Goal: Task Accomplishment & Management: Use online tool/utility

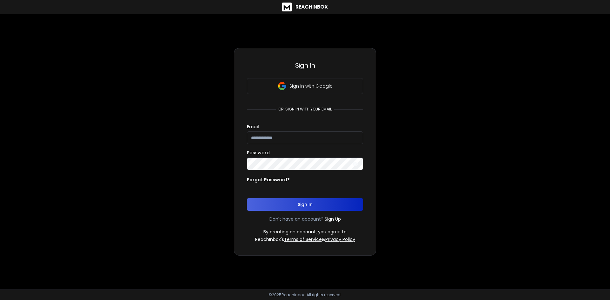
click at [281, 138] on input "email" at bounding box center [305, 137] width 116 height 13
paste input "**********"
type input "**********"
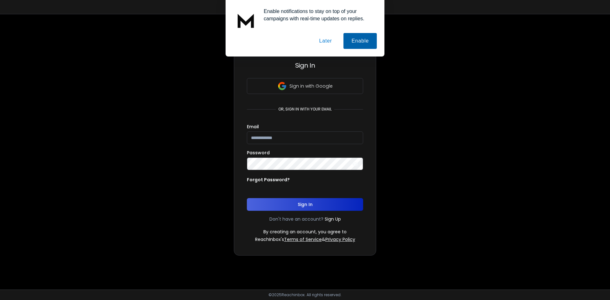
click at [361, 35] on button "Enable" at bounding box center [359, 41] width 33 height 16
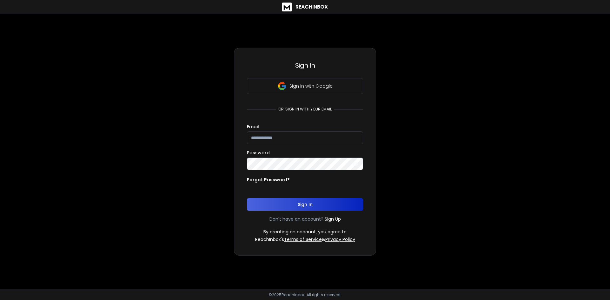
click at [288, 138] on input "email" at bounding box center [305, 137] width 116 height 13
paste input "**********"
type input "**********"
click at [312, 201] on button "Sign In" at bounding box center [305, 204] width 116 height 13
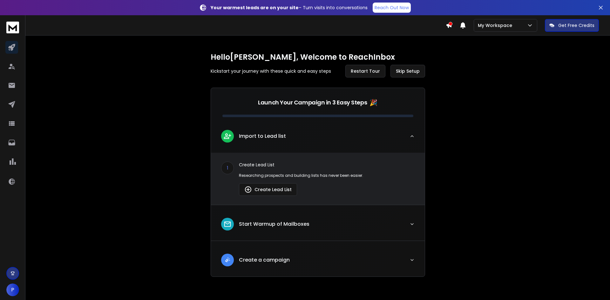
drag, startPoint x: 166, startPoint y: 179, endPoint x: 175, endPoint y: 184, distance: 10.2
click at [166, 179] on div "Hello [PERSON_NAME] , Welcome to ReachInbox Kickstart your journey with these q…" at bounding box center [318, 164] width 564 height 245
click at [272, 221] on p "Start Warmup of Mailboxes" at bounding box center [274, 224] width 71 height 8
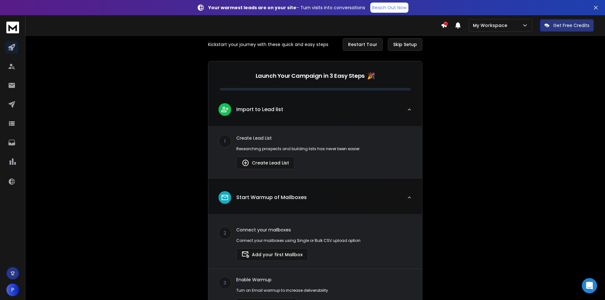
scroll to position [64, 0]
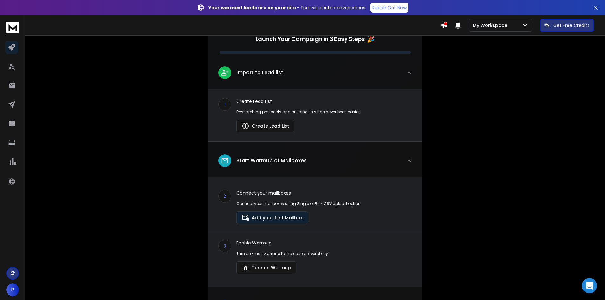
click at [278, 219] on button "Add your first Mailbox" at bounding box center [272, 218] width 72 height 13
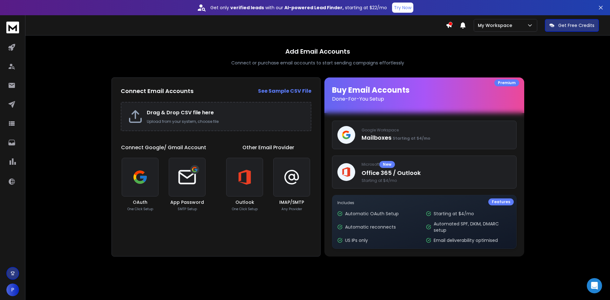
click at [147, 183] on icon at bounding box center [140, 177] width 16 height 19
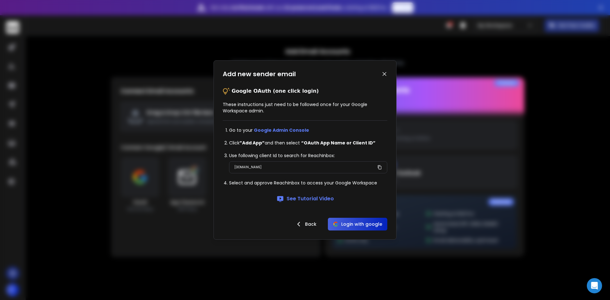
click at [289, 129] on link "Google Admin Console" at bounding box center [281, 130] width 55 height 6
drag, startPoint x: 319, startPoint y: 131, endPoint x: 254, endPoint y: 131, distance: 64.8
click at [254, 131] on li "Go to your Google Admin Console" at bounding box center [308, 130] width 158 height 6
copy link "Google Admin Console"
click at [251, 228] on div "Back Login with google" at bounding box center [305, 224] width 165 height 13
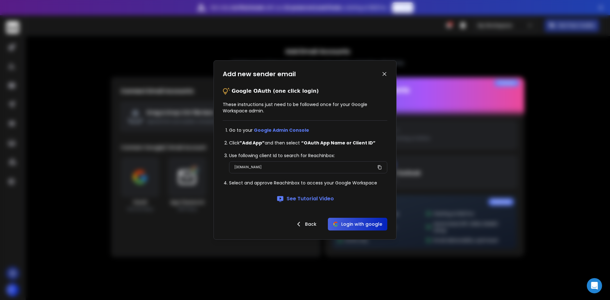
click at [286, 281] on div "Add new sender email Google OAuth (one click login) These instructions just nee…" at bounding box center [305, 150] width 610 height 300
click at [296, 284] on div "Add new sender email Google OAuth (one click login) These instructions just nee…" at bounding box center [305, 150] width 610 height 300
click at [300, 282] on div "Add new sender email Google OAuth (one click login) These instructions just nee…" at bounding box center [305, 150] width 610 height 300
click at [321, 286] on div "Add new sender email Google OAuth (one click login) These instructions just nee…" at bounding box center [305, 150] width 610 height 300
click at [384, 76] on icon at bounding box center [384, 74] width 6 height 6
